Goal: Task Accomplishment & Management: Manage account settings

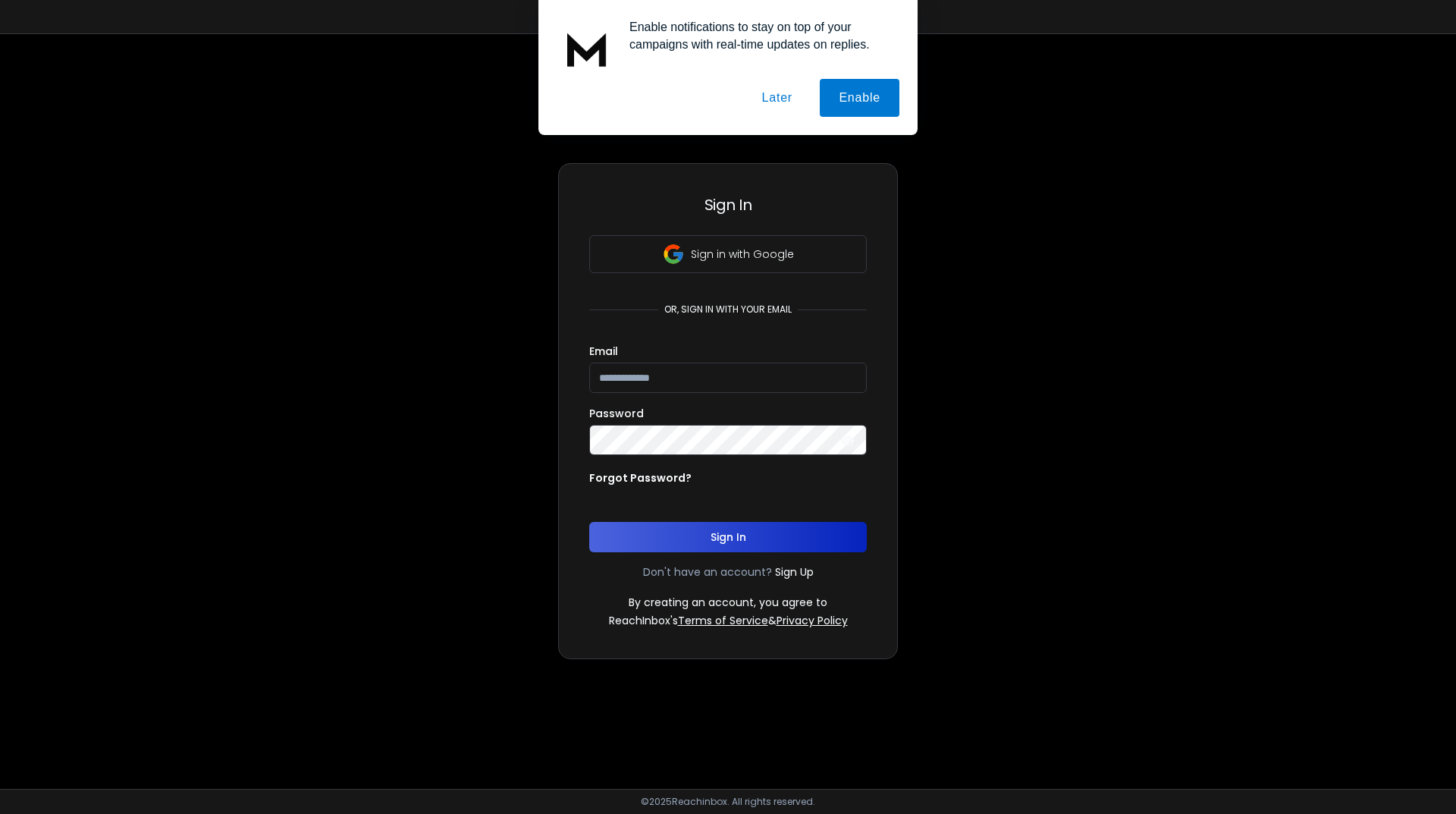
click at [690, 385] on input "email" at bounding box center [728, 377] width 278 height 31
paste input "**********"
type input "**********"
click at [776, 93] on button "Later" at bounding box center [776, 97] width 68 height 38
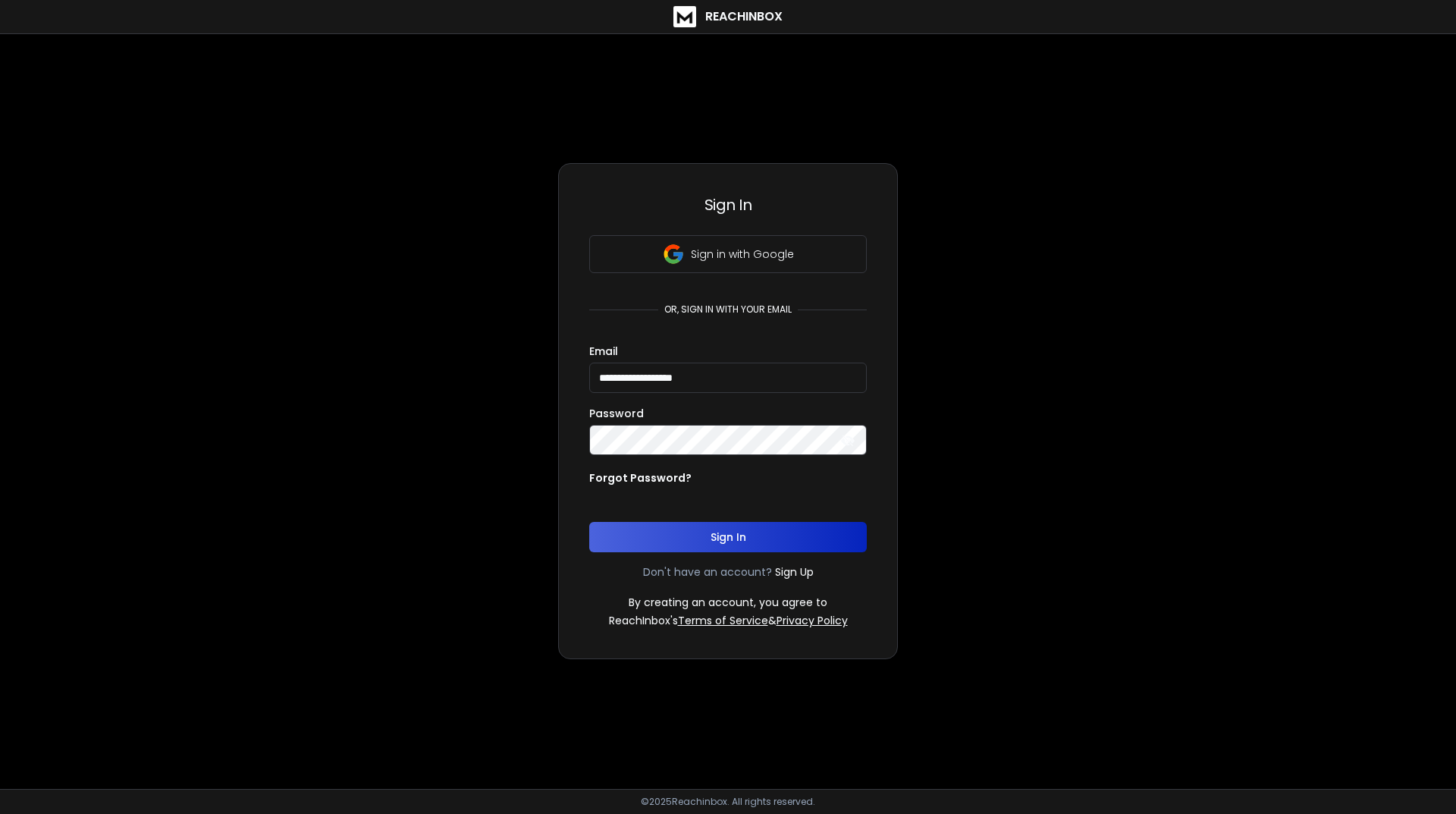
click at [742, 543] on button "Sign In" at bounding box center [728, 536] width 278 height 31
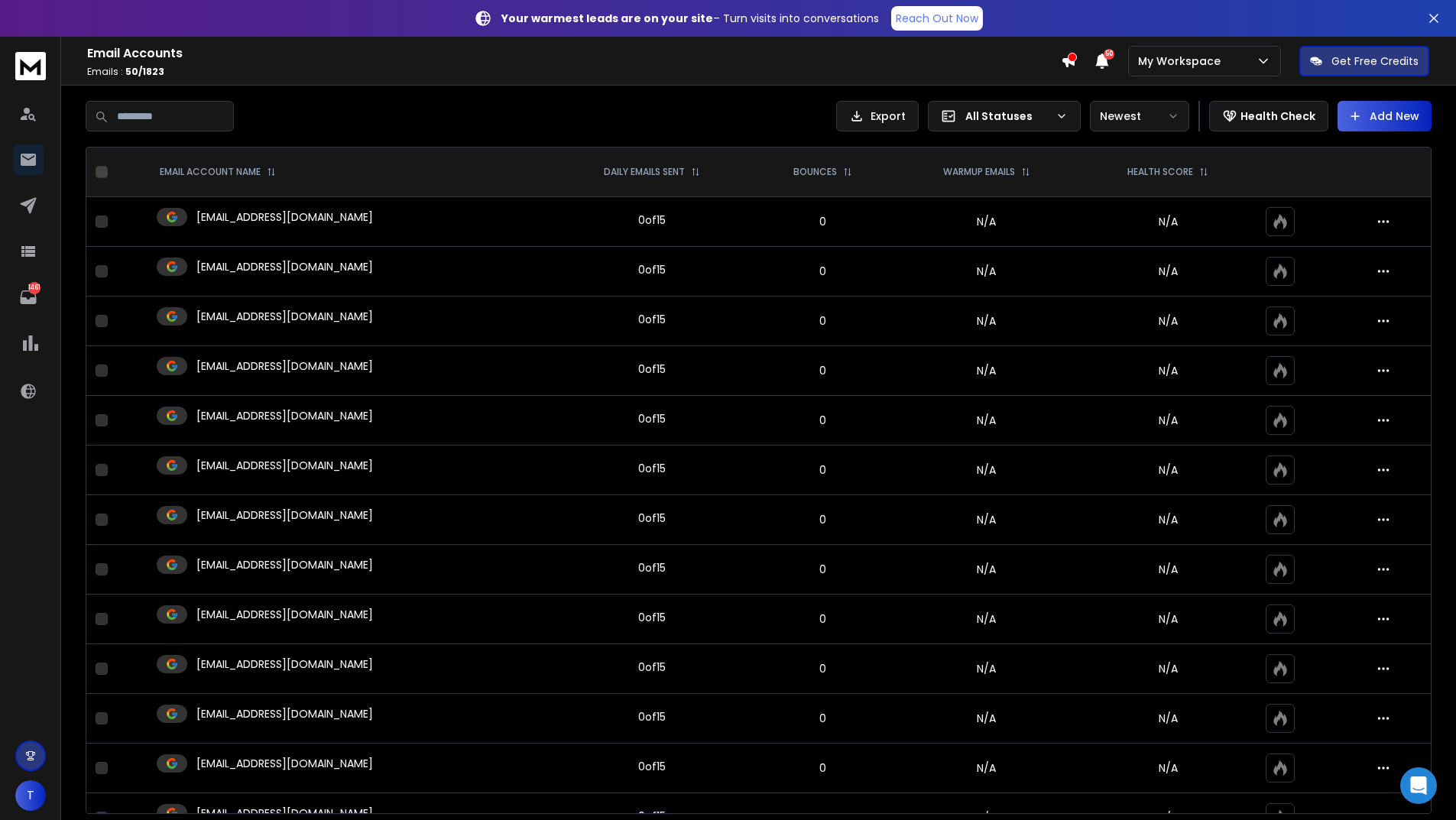
click at [1373, 122] on button "Add New" at bounding box center [1385, 116] width 94 height 31
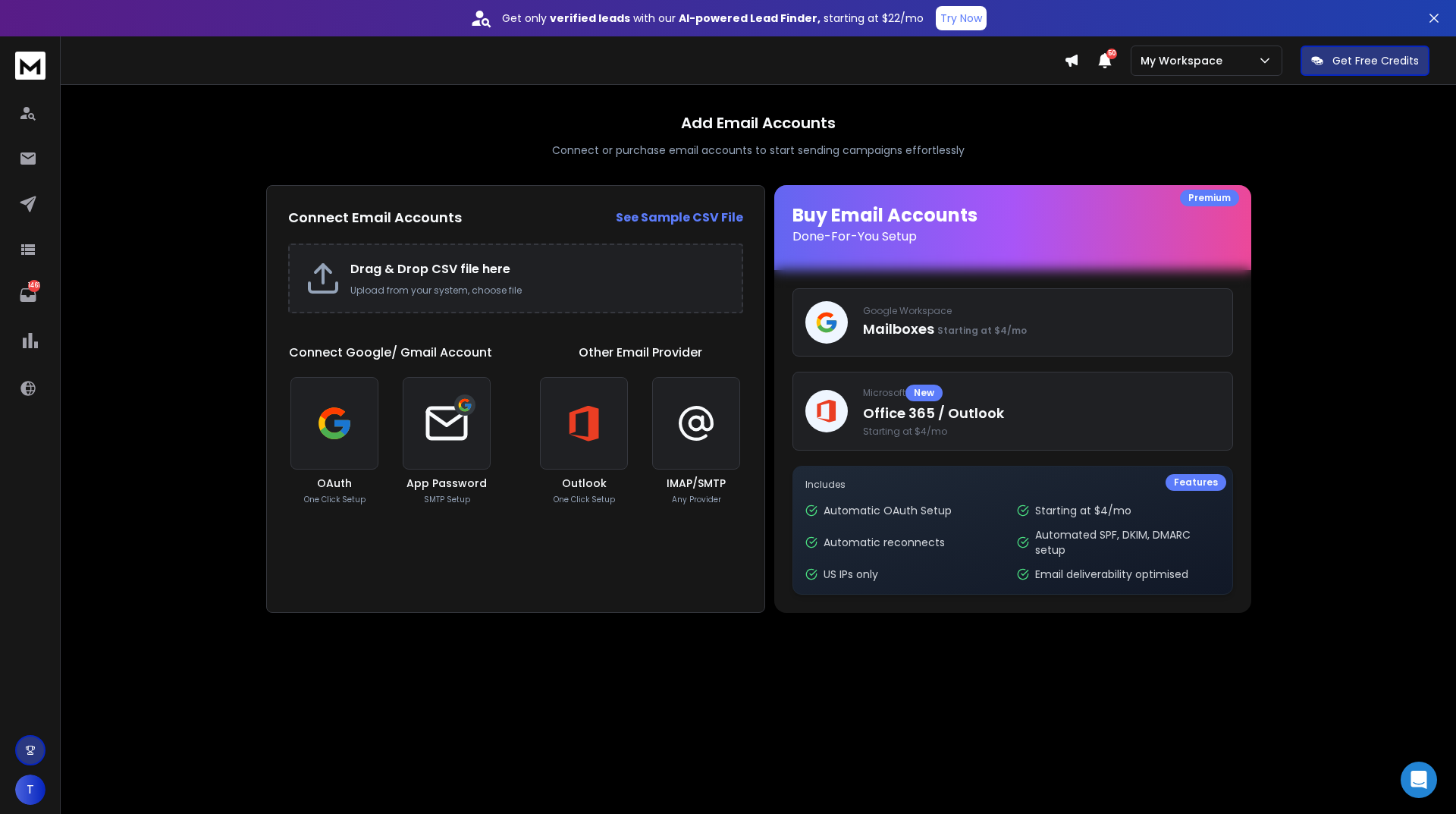
click at [305, 420] on div at bounding box center [335, 424] width 88 height 93
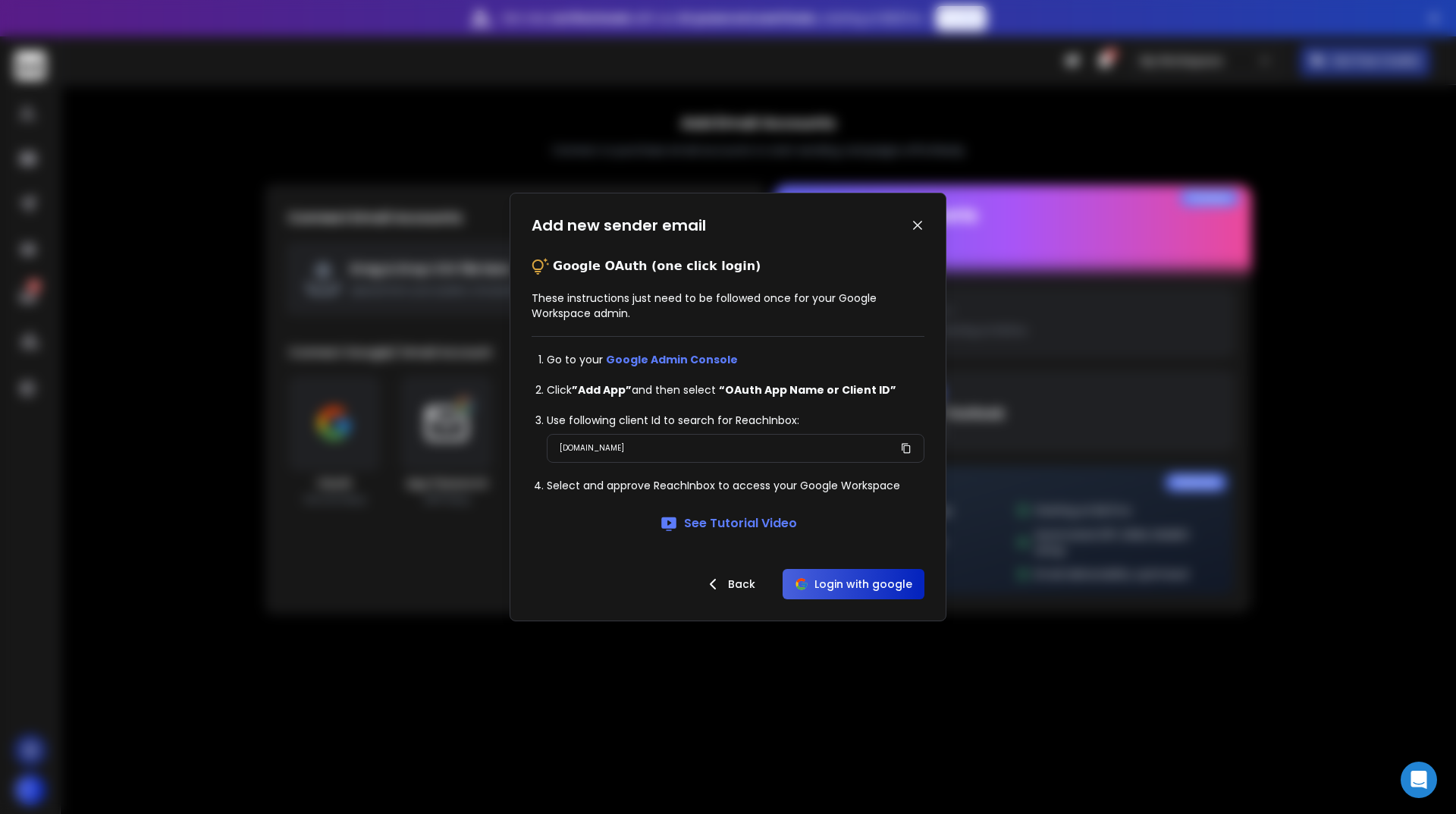
click at [865, 587] on button "Login with google" at bounding box center [853, 583] width 141 height 31
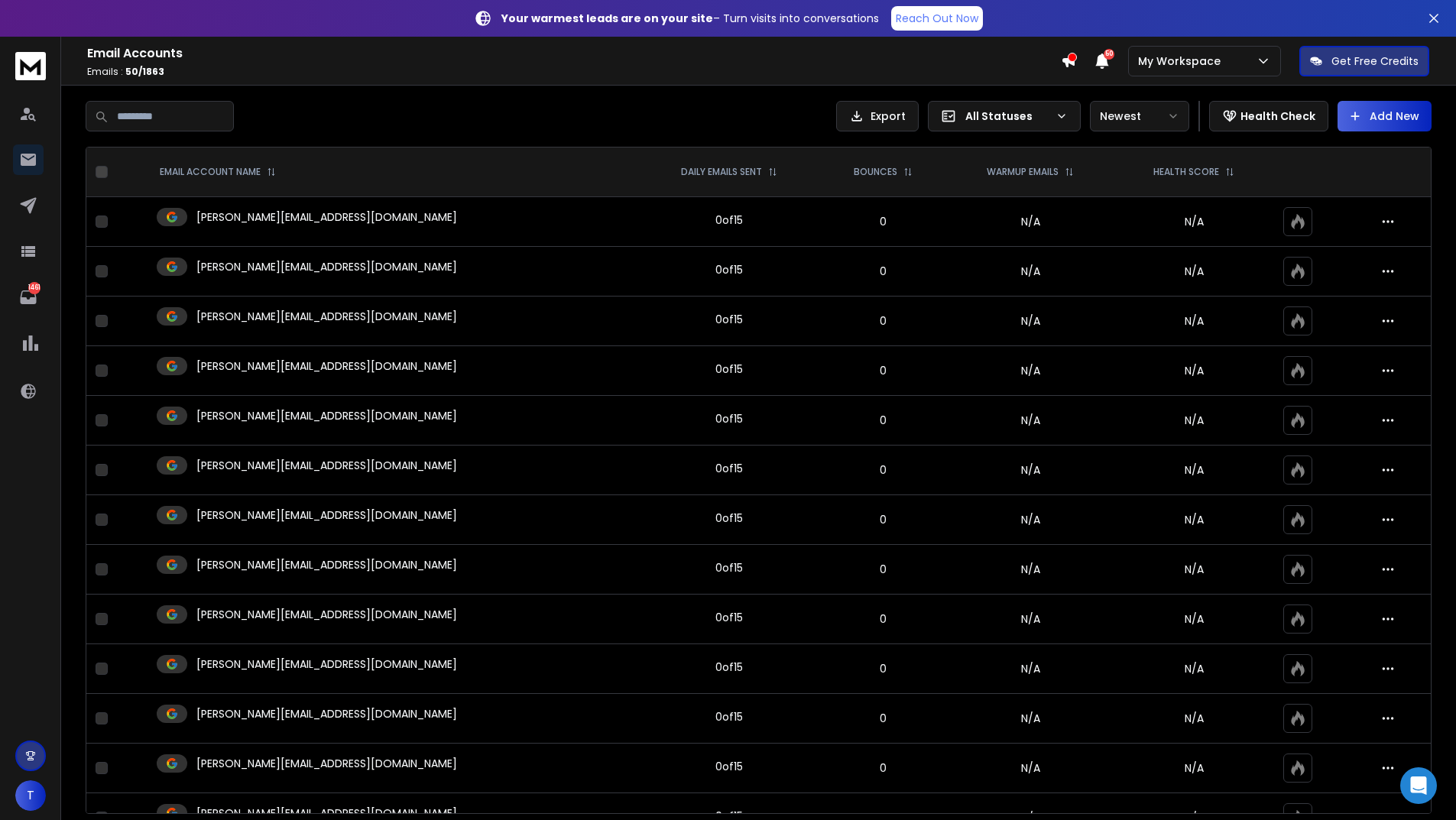
click at [1395, 121] on button "Add New" at bounding box center [1385, 116] width 94 height 31
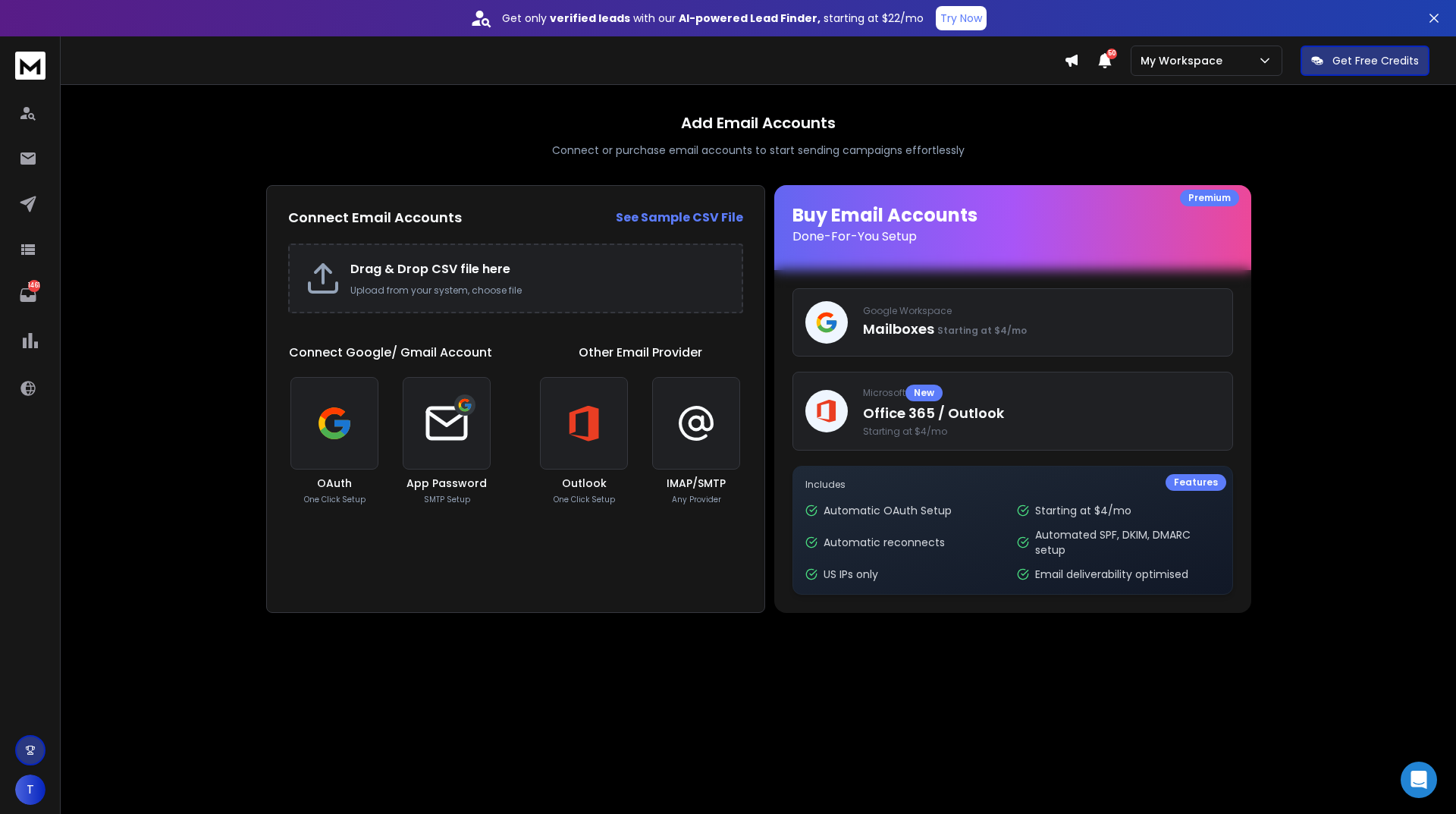
click at [339, 421] on icon at bounding box center [342, 427] width 16 height 15
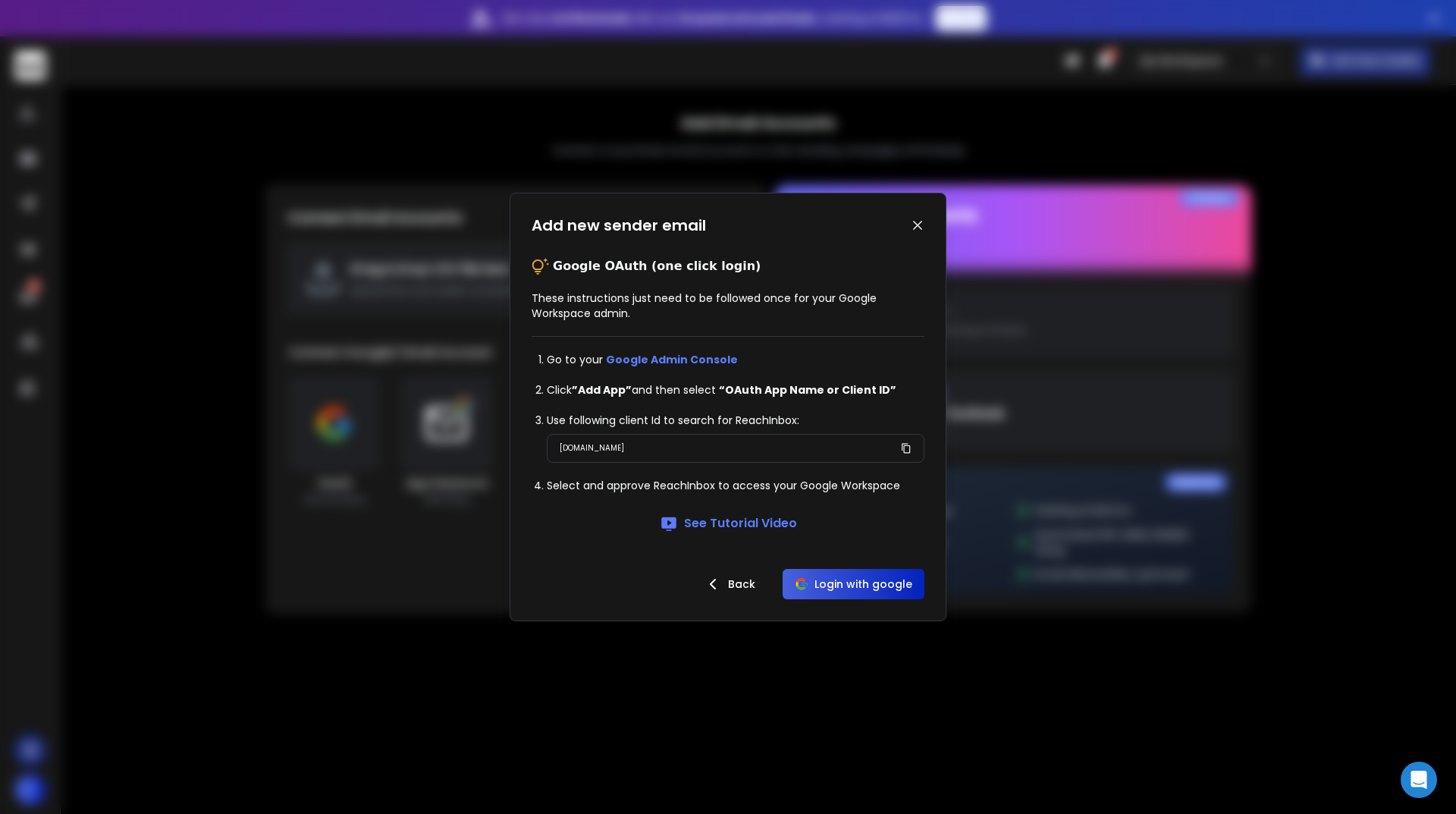
click at [852, 584] on button "Login with google" at bounding box center [853, 583] width 141 height 31
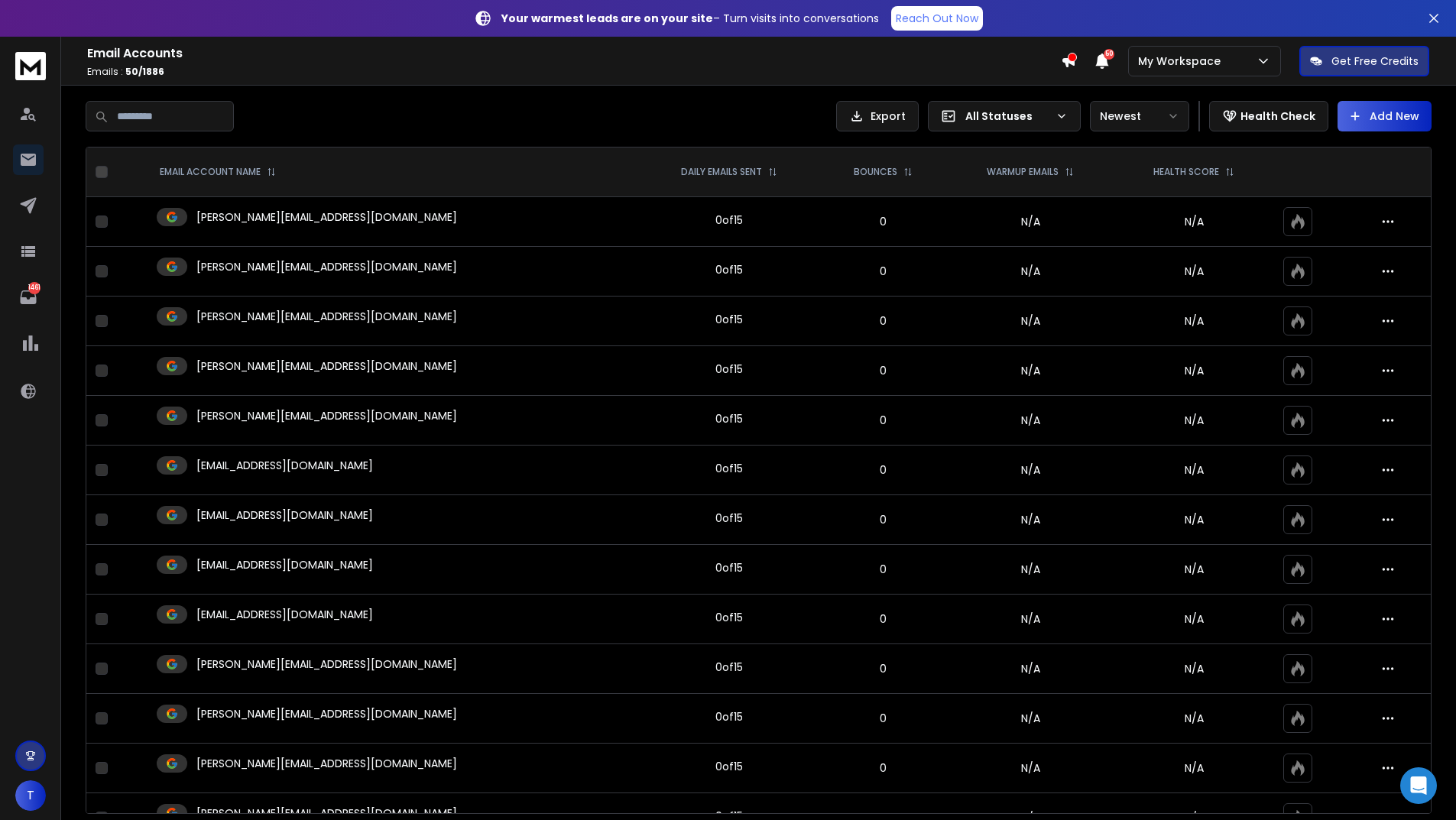
click at [1373, 121] on button "Add New" at bounding box center [1385, 116] width 94 height 31
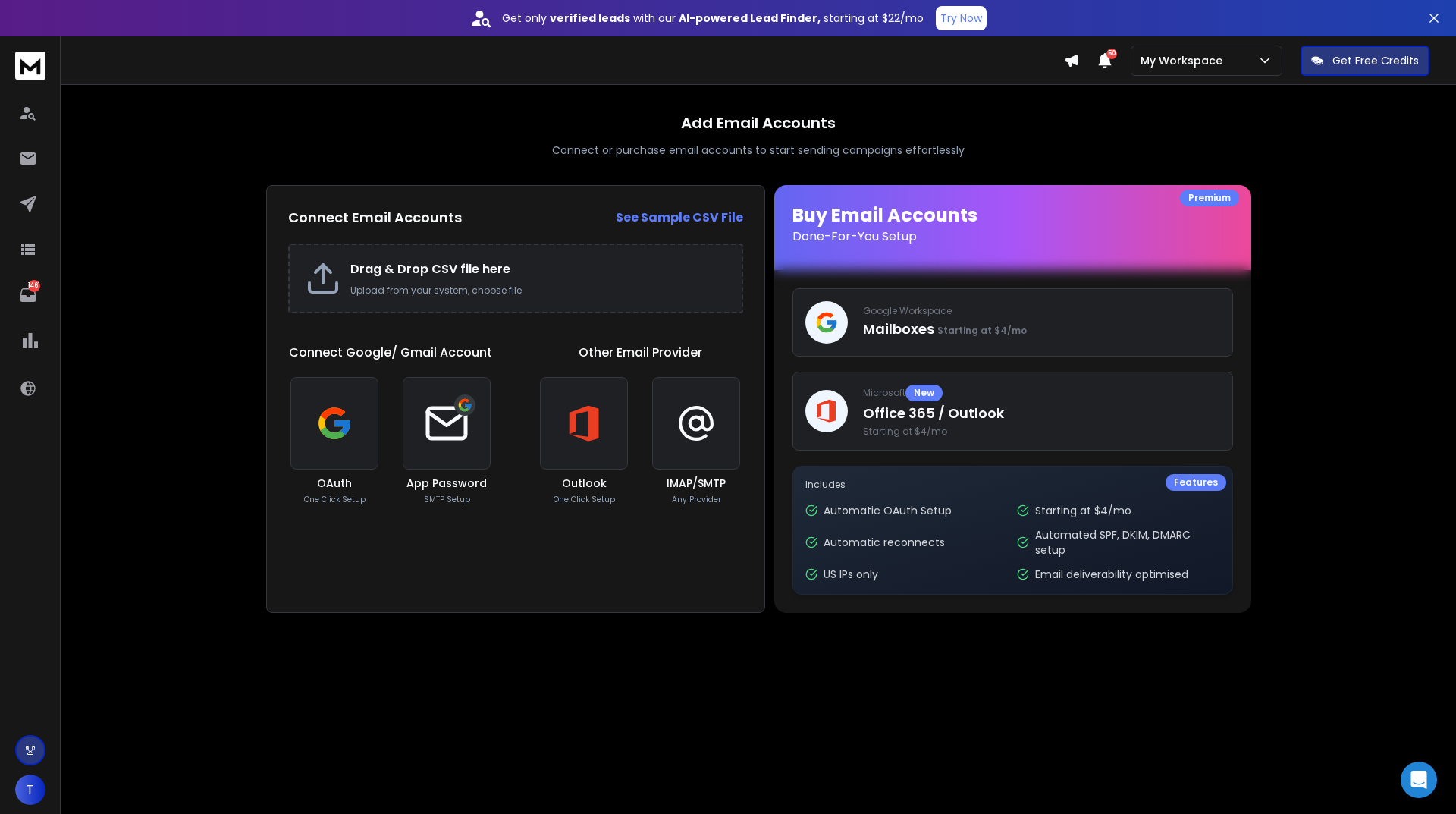
click at [330, 433] on icon at bounding box center [333, 432] width 25 height 13
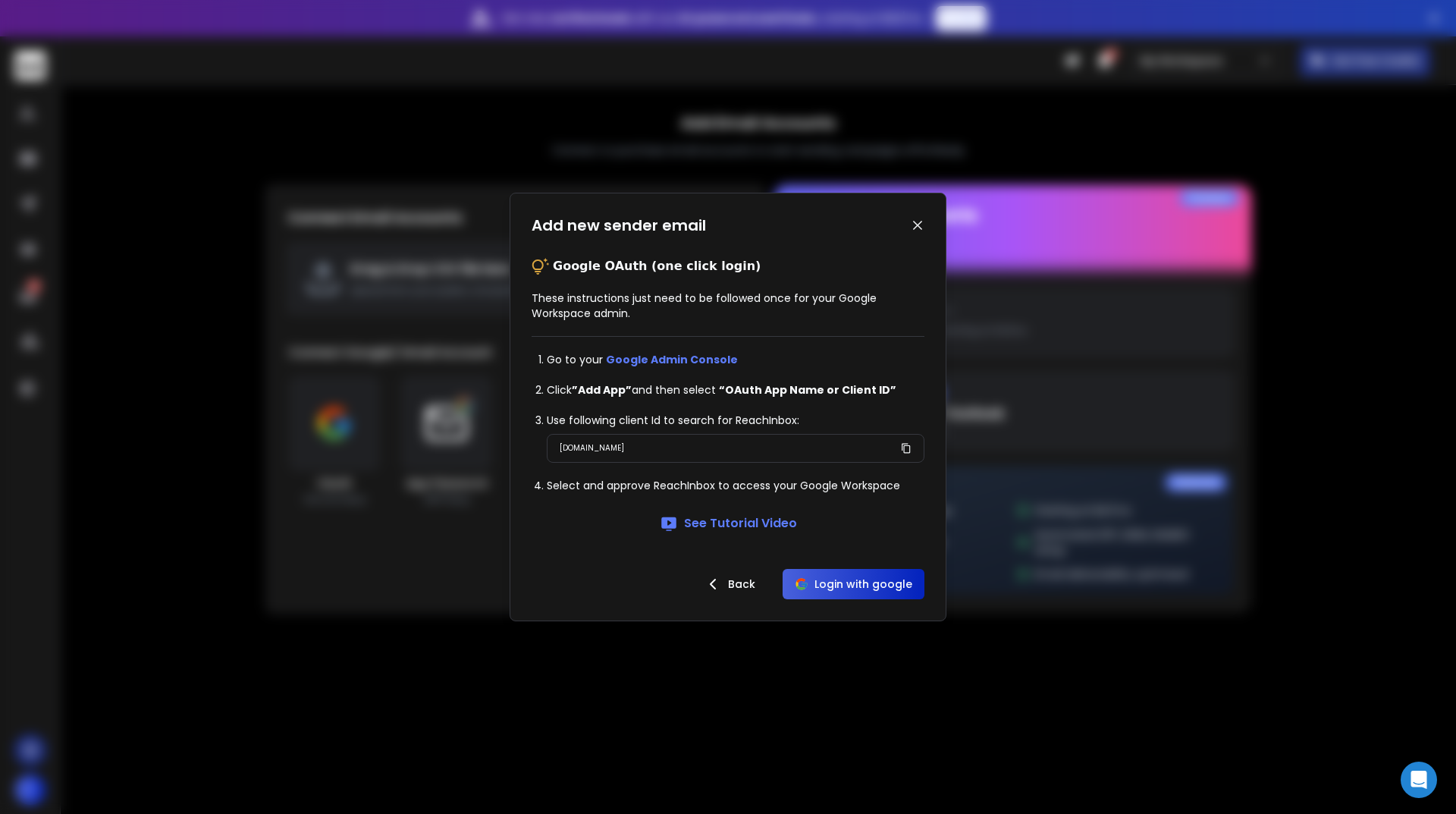
click at [809, 578] on icon at bounding box center [802, 584] width 14 height 14
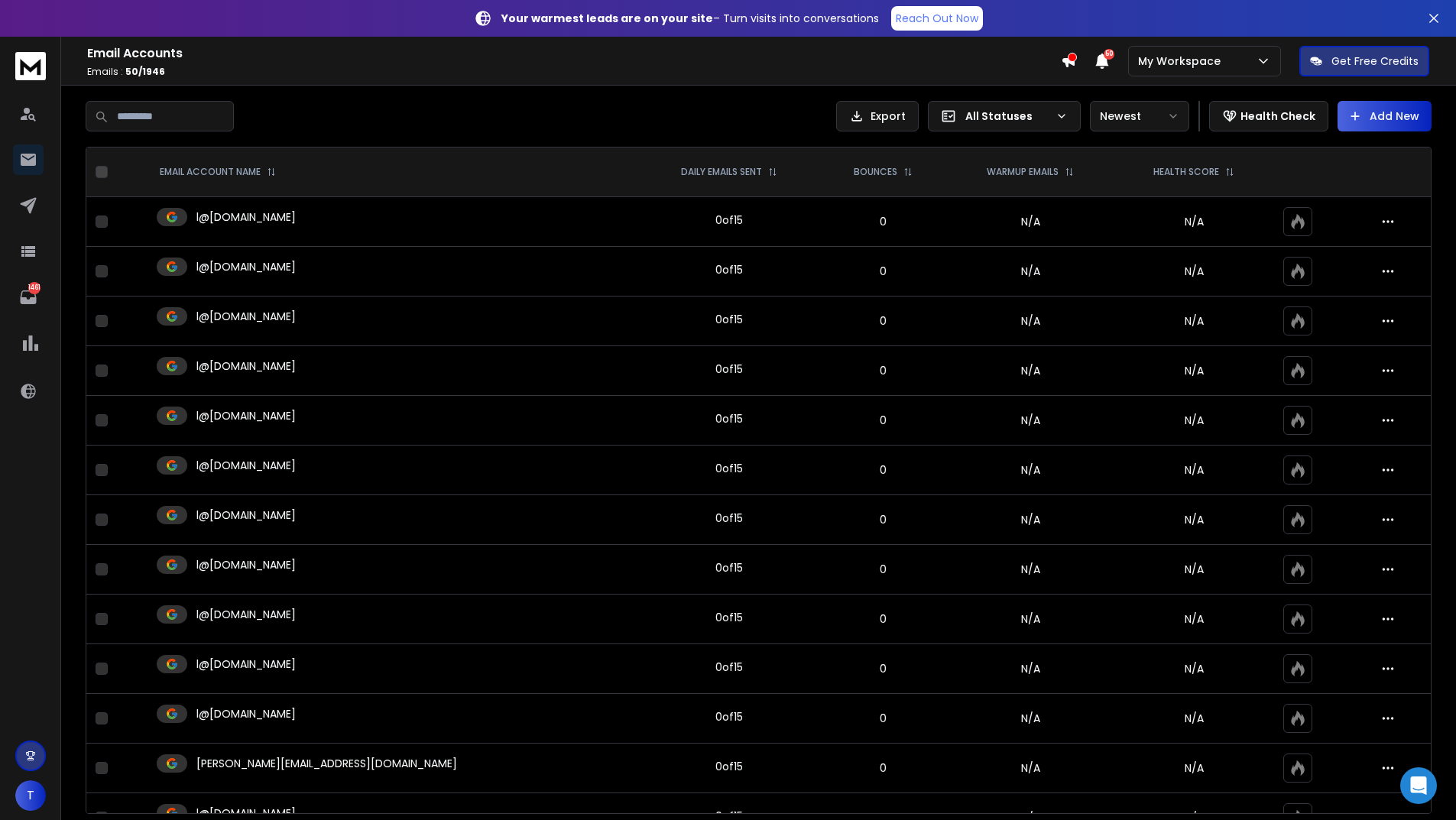
click at [1374, 94] on div "Export All Statuses Newest Health Check Add New EMAIL ACCOUNT NAME DAILY EMAILS…" at bounding box center [758, 457] width 1395 height 743
click at [1379, 109] on button "Add New" at bounding box center [1385, 116] width 94 height 31
click at [1389, 121] on button "Add New" at bounding box center [1385, 116] width 94 height 31
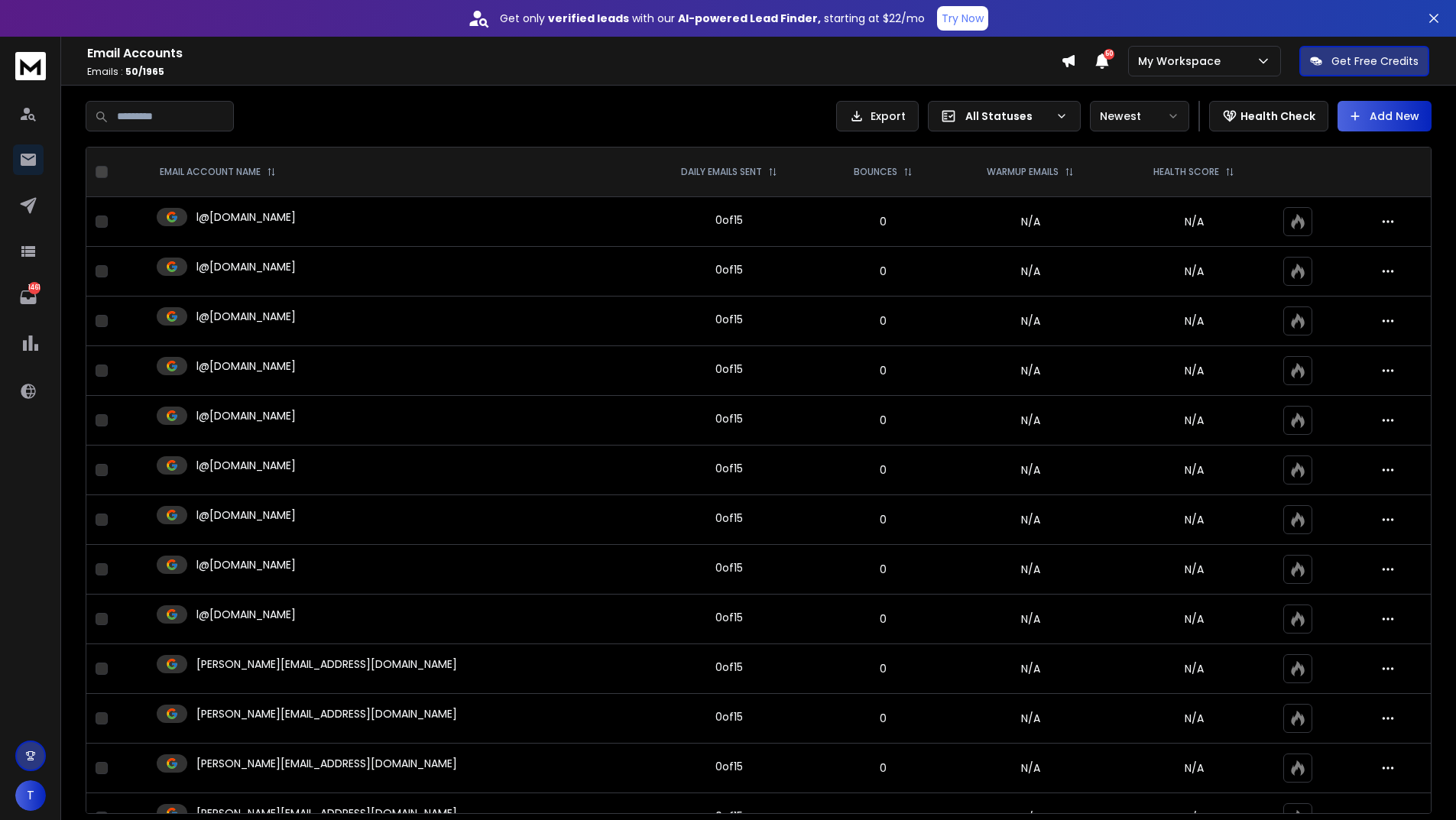
click at [1374, 107] on button "Add New" at bounding box center [1385, 116] width 94 height 31
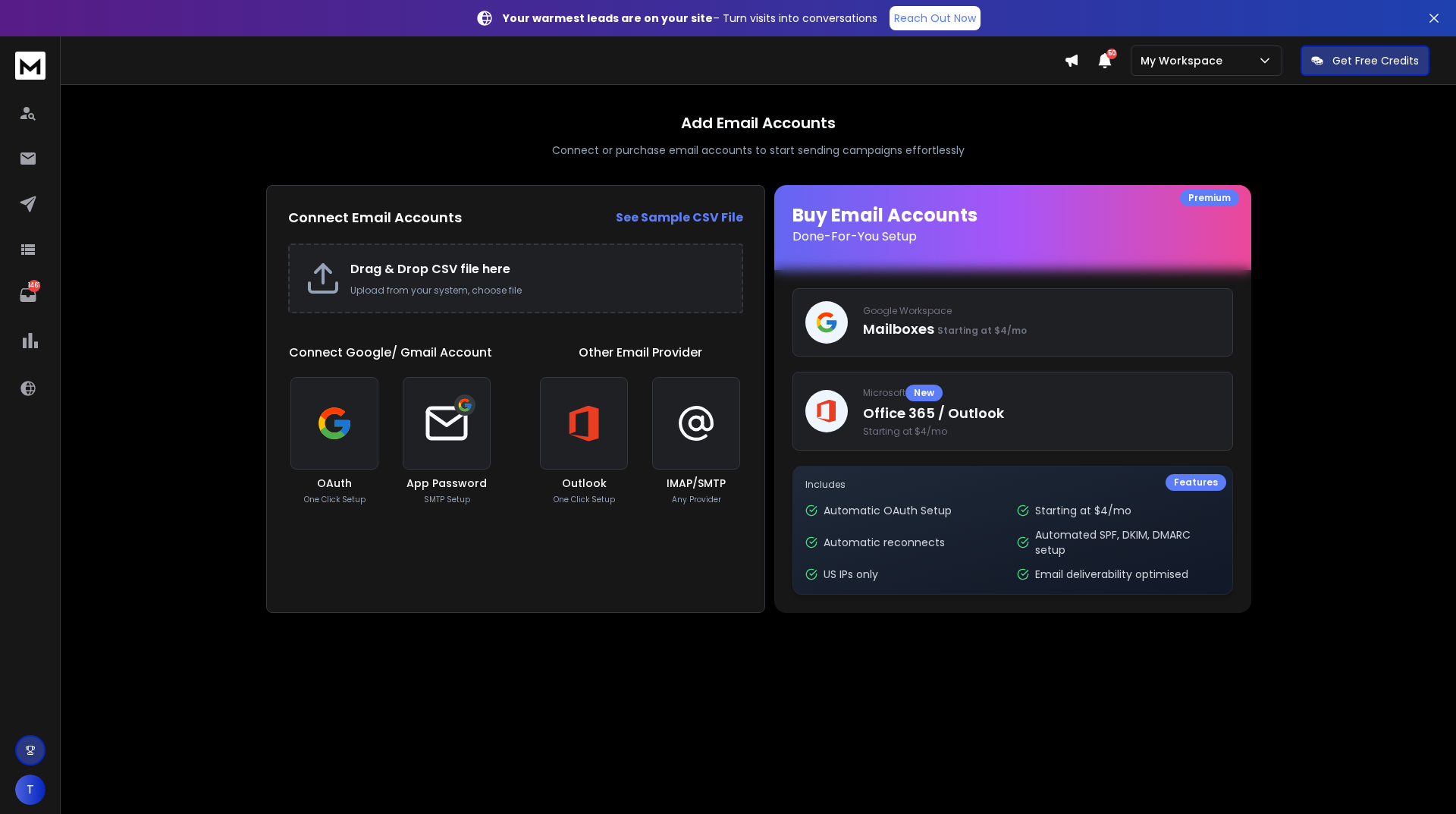
click at [319, 415] on icon at bounding box center [334, 424] width 38 height 45
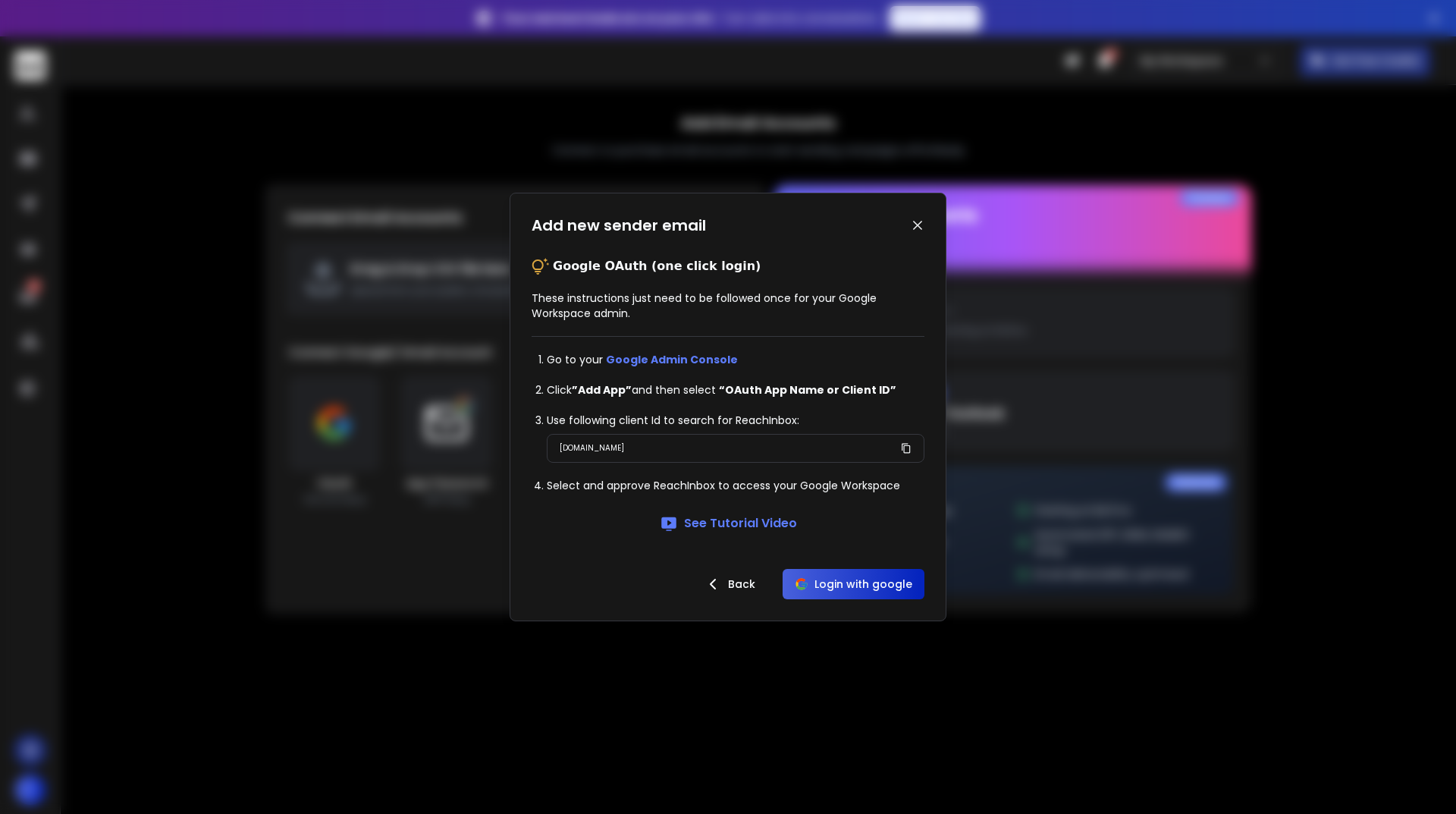
click at [848, 594] on button "Login with google" at bounding box center [853, 583] width 141 height 31
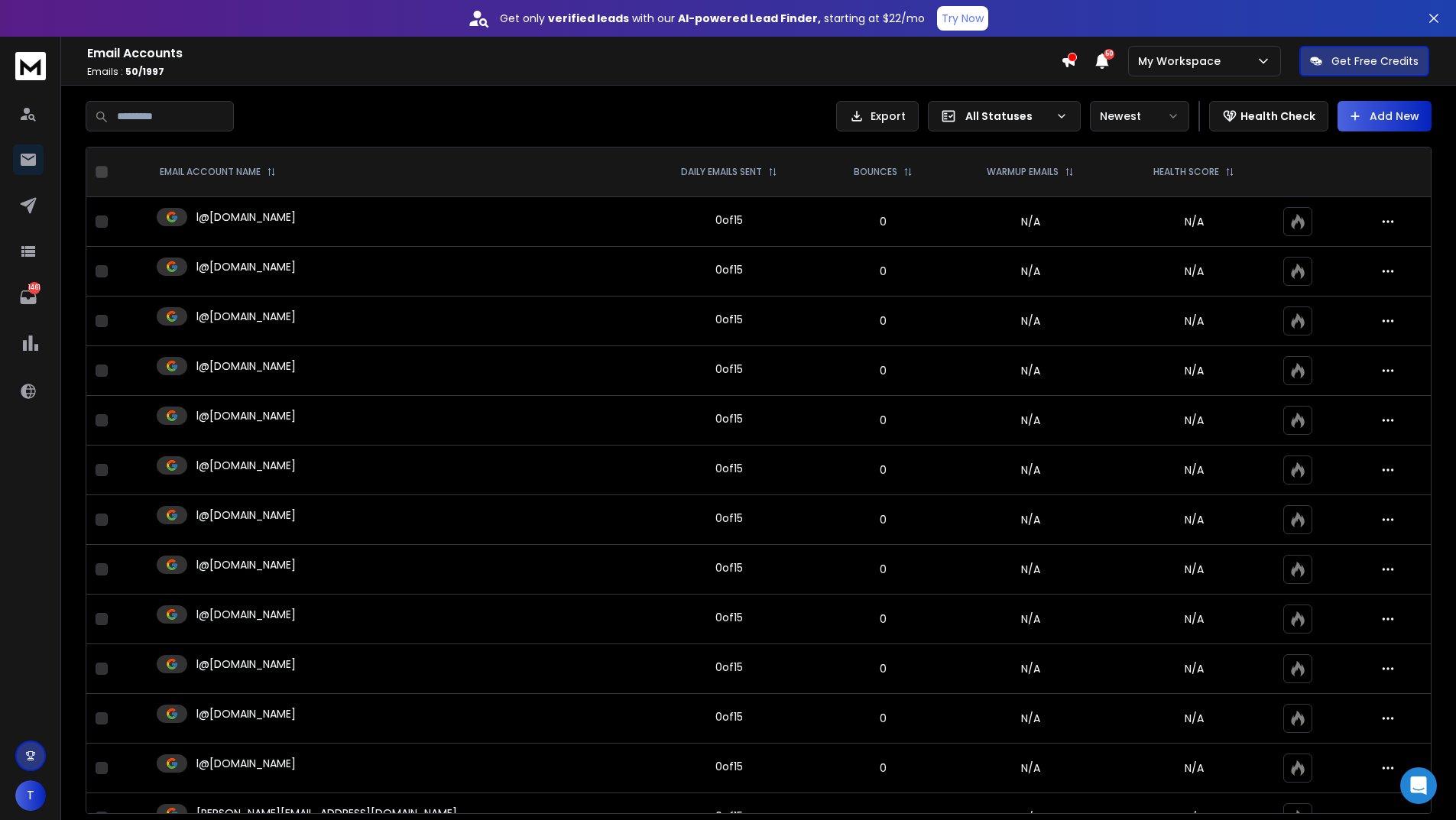
click at [1342, 115] on button "Add New" at bounding box center [1385, 116] width 94 height 31
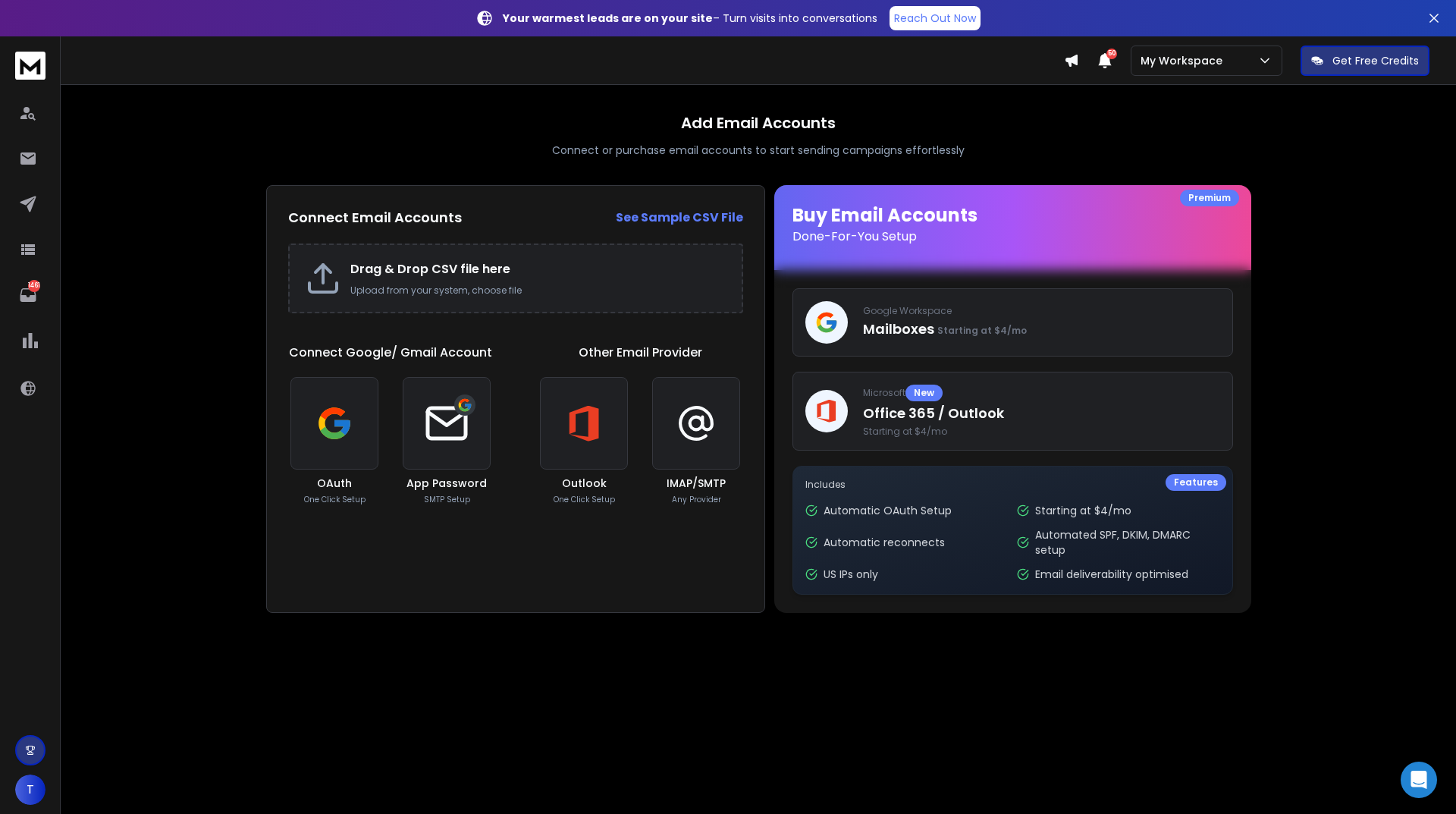
click at [350, 424] on icon at bounding box center [342, 427] width 16 height 15
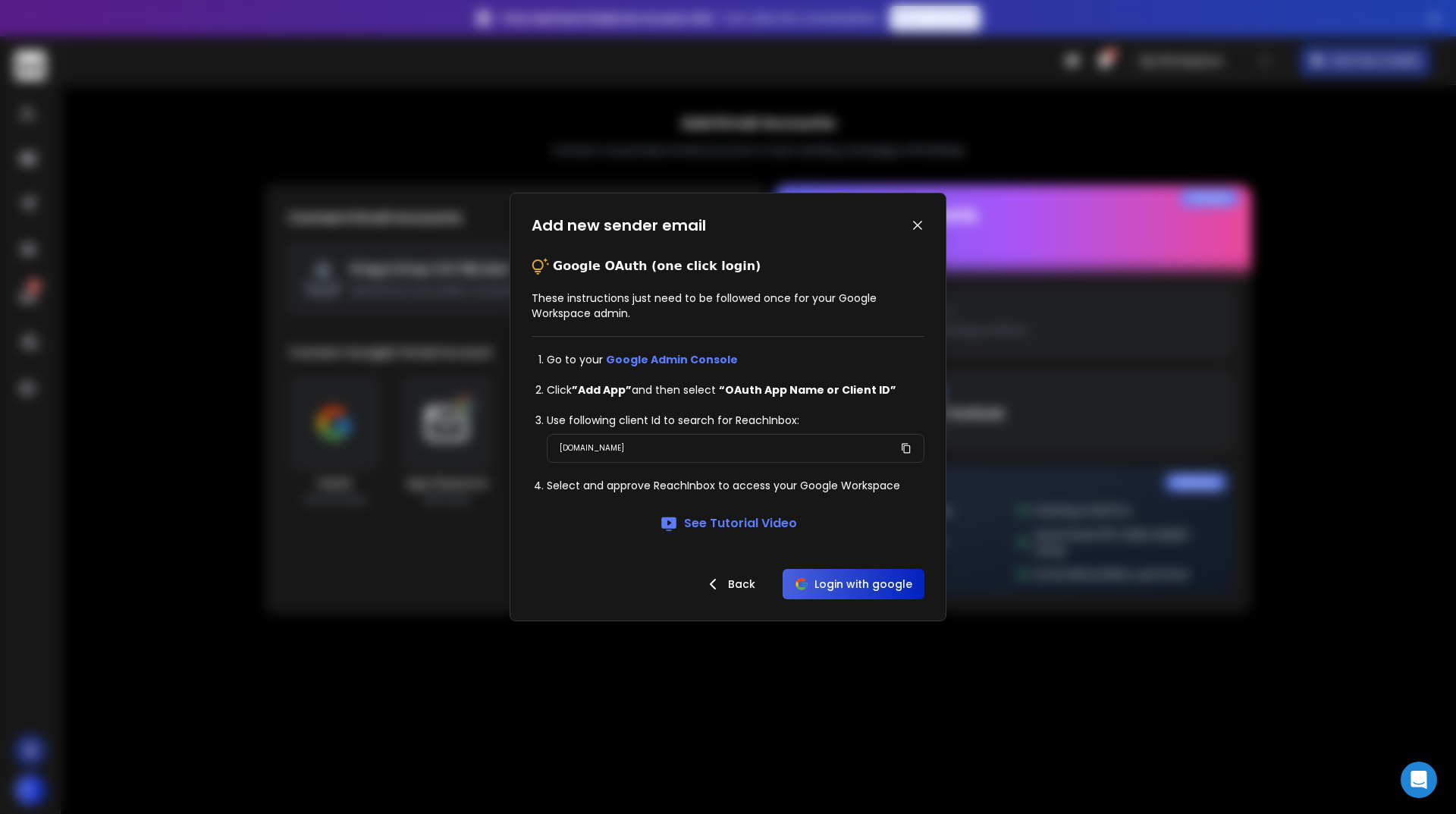
click at [888, 587] on button "Login with google" at bounding box center [853, 583] width 141 height 31
